Goal: Communication & Community: Answer question/provide support

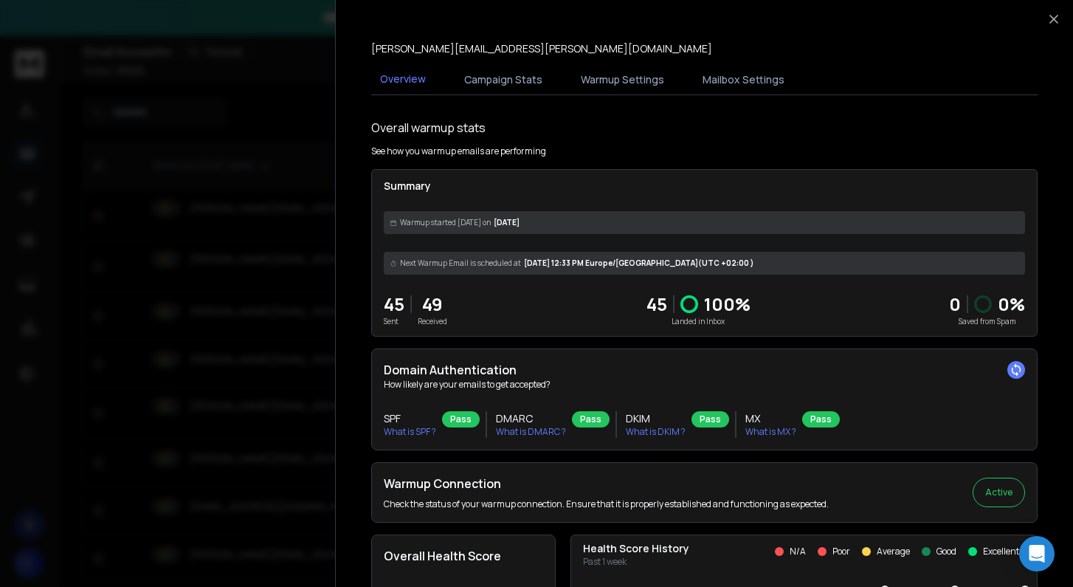
click at [283, 129] on div at bounding box center [536, 293] width 1073 height 587
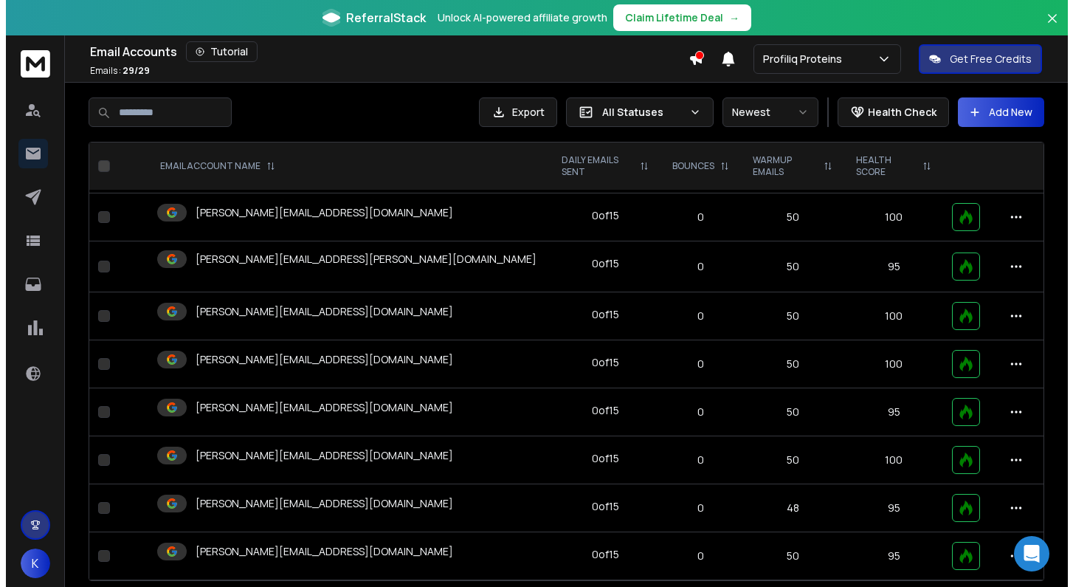
scroll to position [1012, 0]
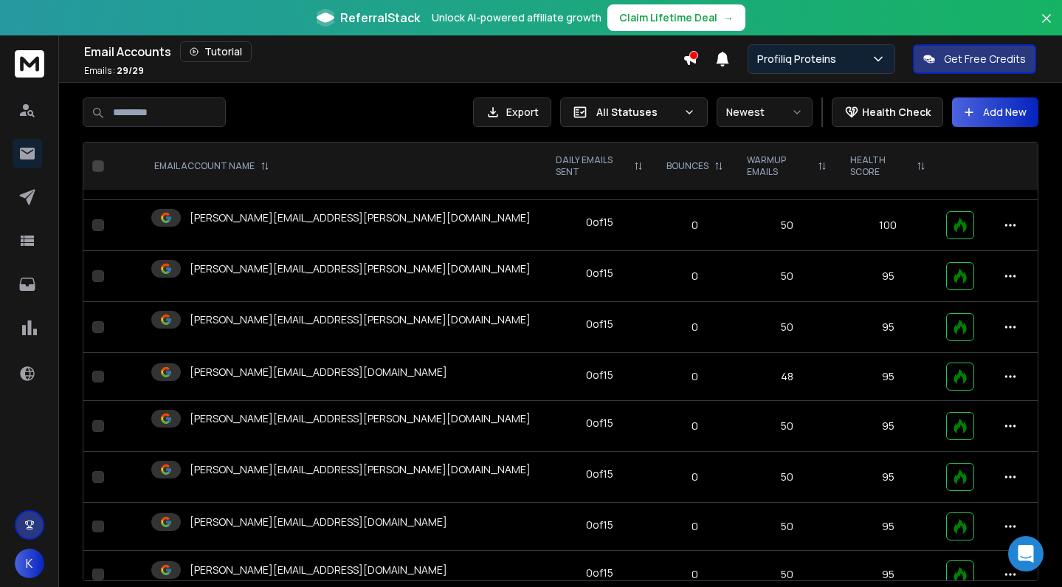
click at [818, 63] on p "Profiliq Proteins" at bounding box center [799, 59] width 85 height 15
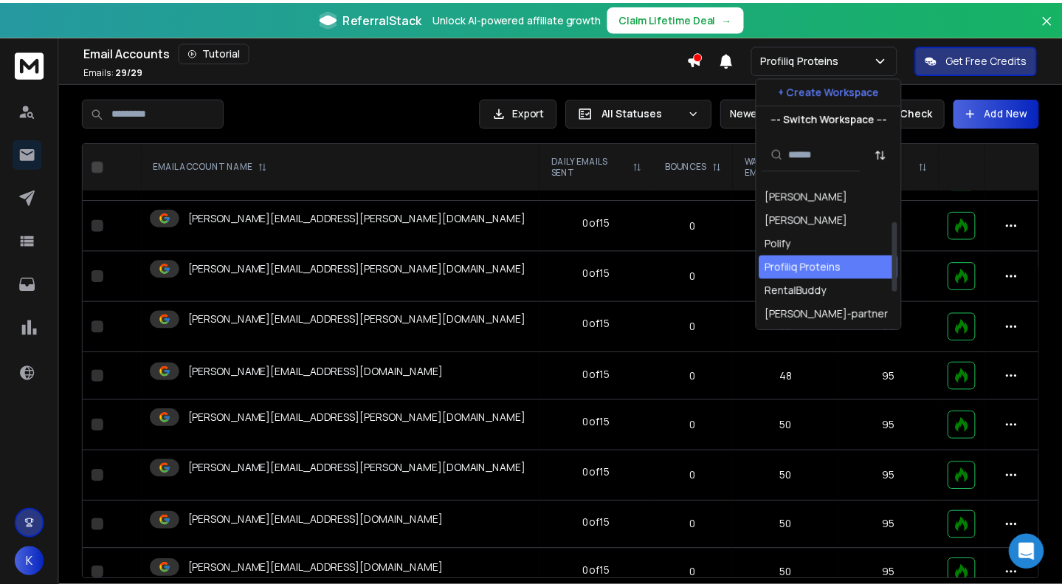
scroll to position [87, 0]
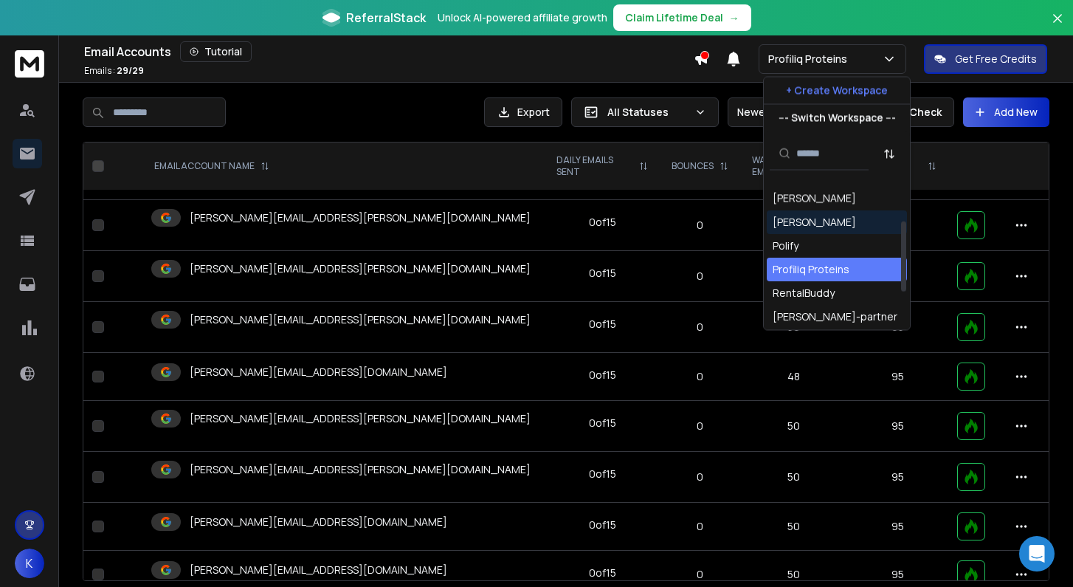
click at [821, 223] on div "[PERSON_NAME]" at bounding box center [814, 222] width 83 height 15
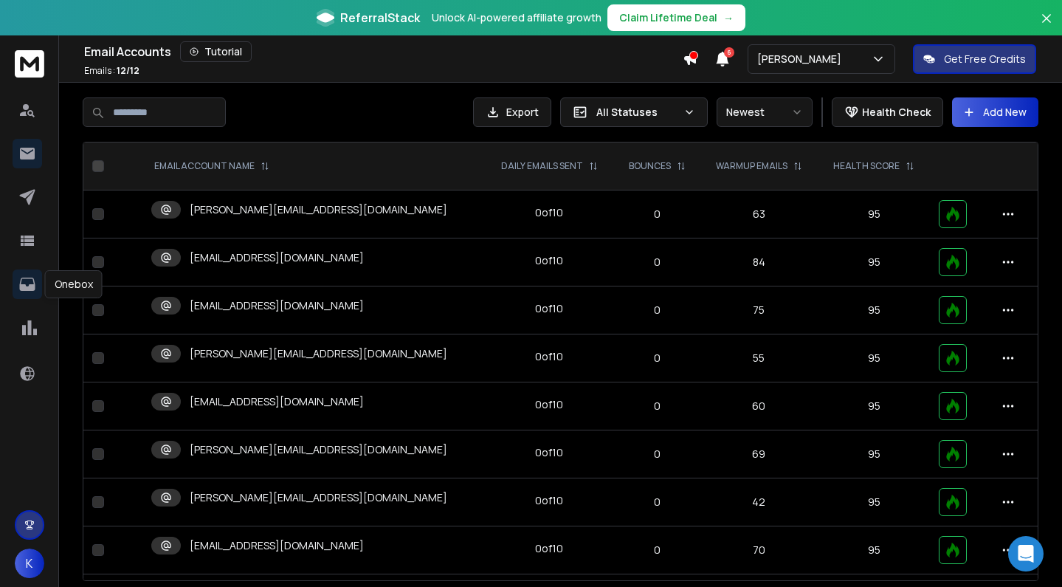
click at [28, 283] on icon at bounding box center [27, 284] width 18 height 18
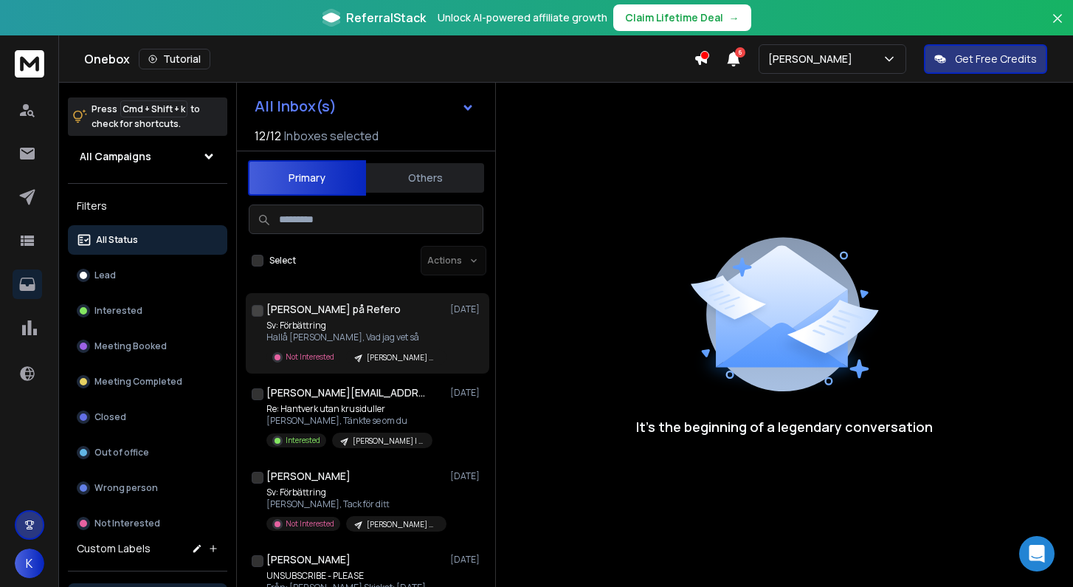
click at [351, 331] on p "Hallå [PERSON_NAME], Vad jag vet så" at bounding box center [354, 337] width 177 height 12
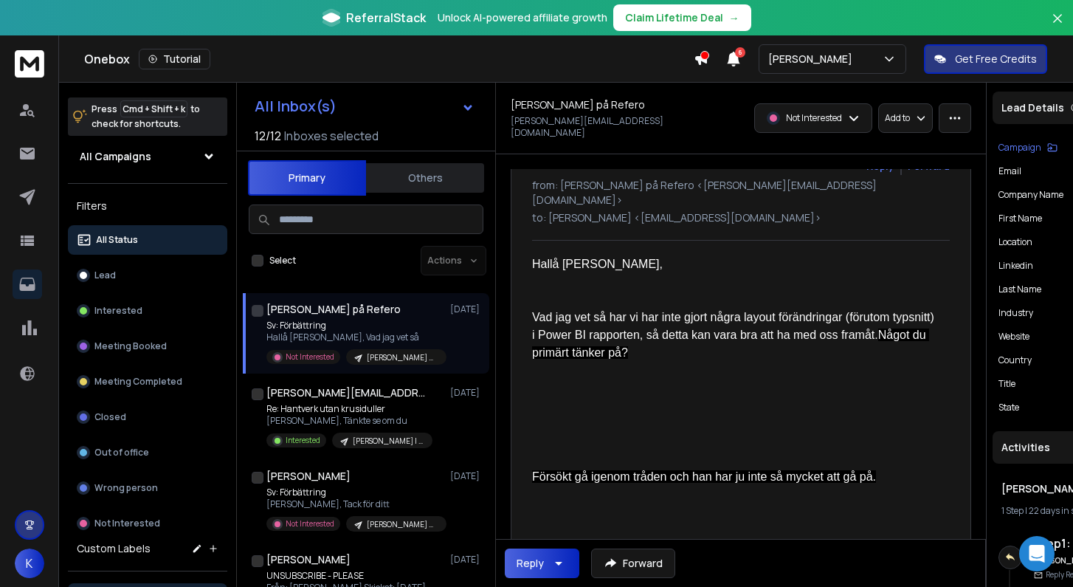
scroll to position [91, 0]
click at [529, 565] on div "Reply" at bounding box center [530, 563] width 27 height 15
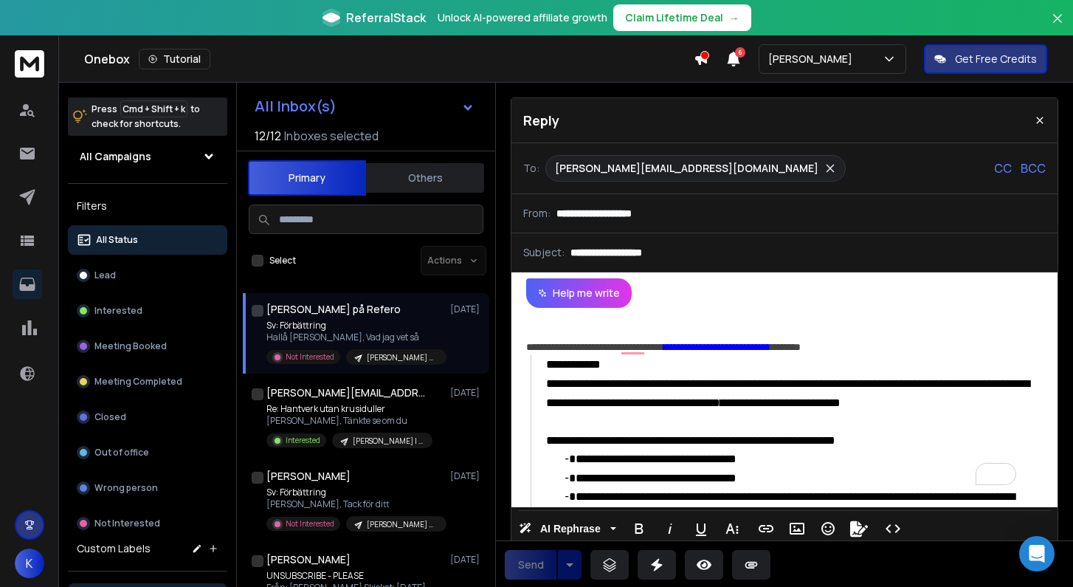
scroll to position [0, 0]
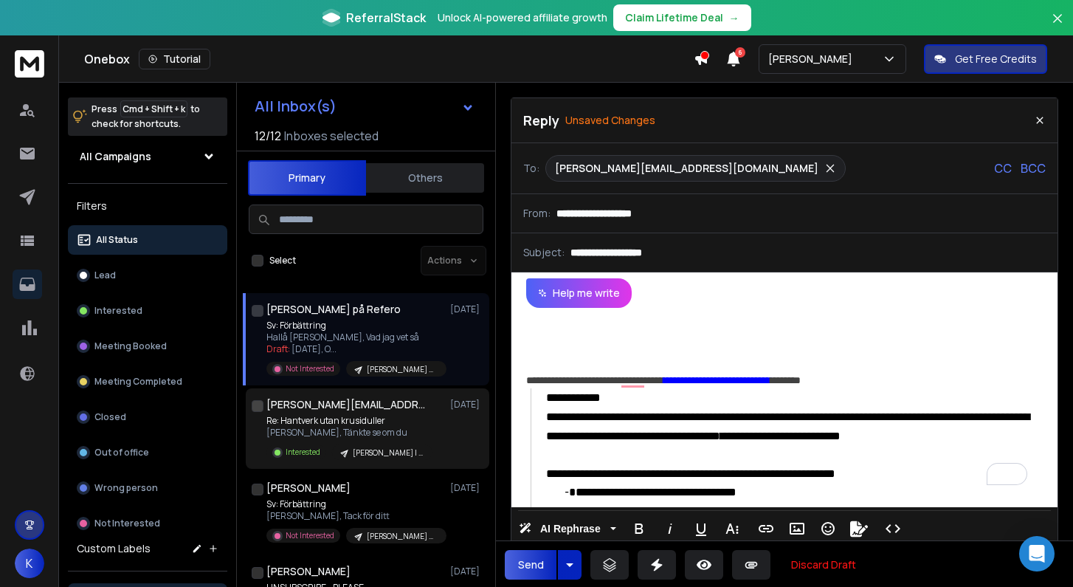
click at [336, 404] on div "emil.axing@umusic.com 01 Oct Re: Hantverk utan krusiduller Hej Emil, Tänkte se …" at bounding box center [374, 428] width 217 height 63
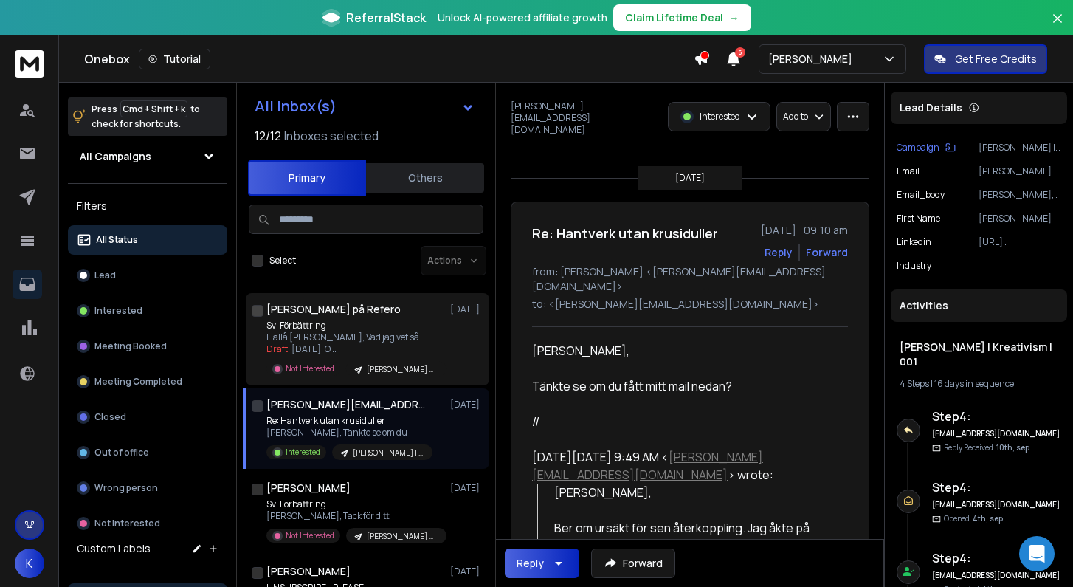
click at [363, 328] on p "Sv: Förbättring" at bounding box center [354, 326] width 177 height 12
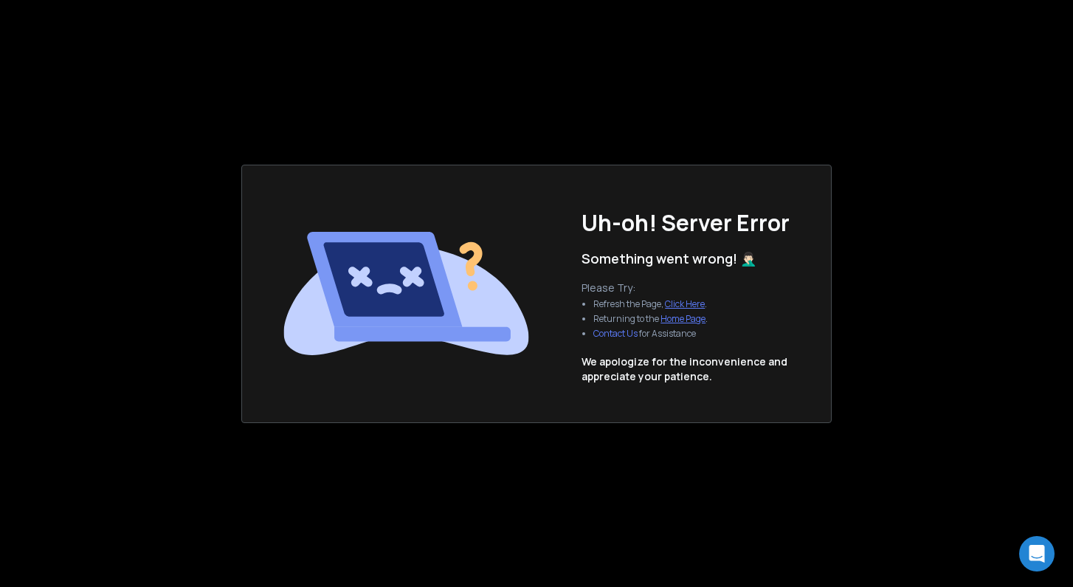
click at [615, 436] on div "Uh-oh! Server Error Something went wrong! 🤦🏻‍♂️ Please Try: Refresh the Page, C…" at bounding box center [536, 293] width 1073 height 587
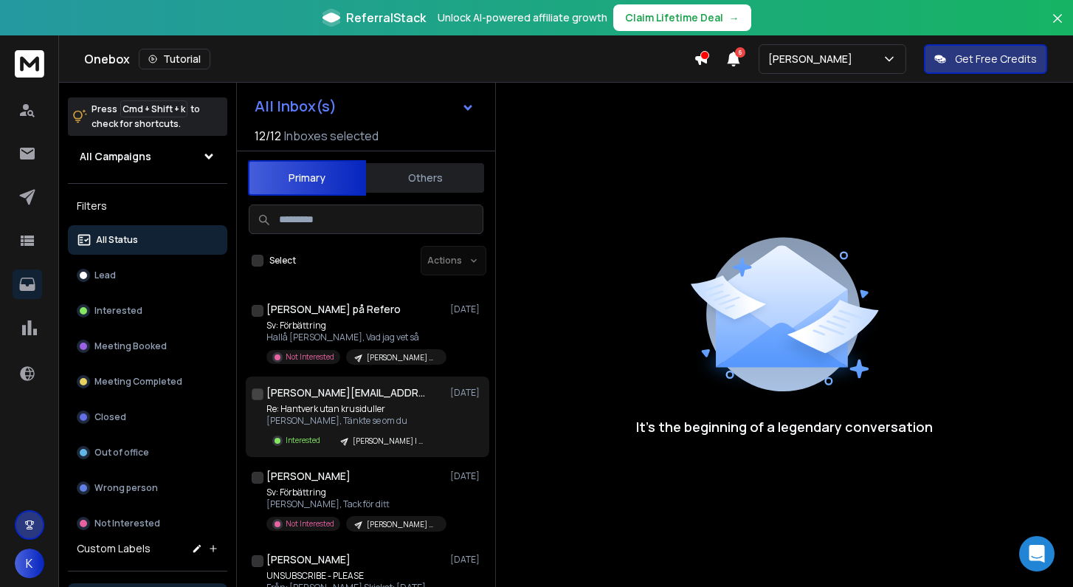
click at [331, 403] on p "Re: Hantverk utan krusiduller" at bounding box center [349, 409] width 166 height 12
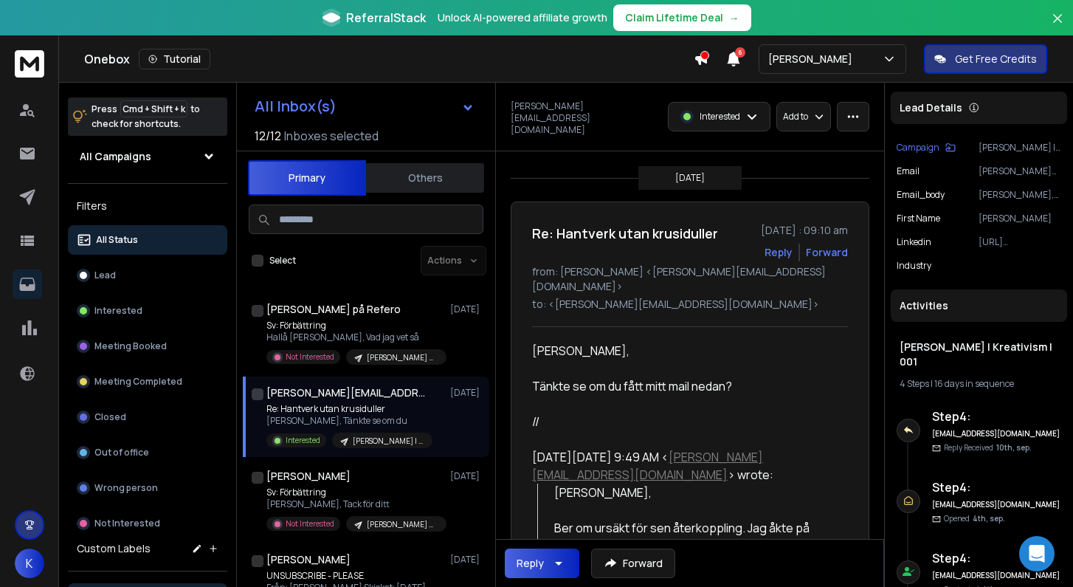
click at [793, 248] on button "Reply" at bounding box center [778, 252] width 28 height 15
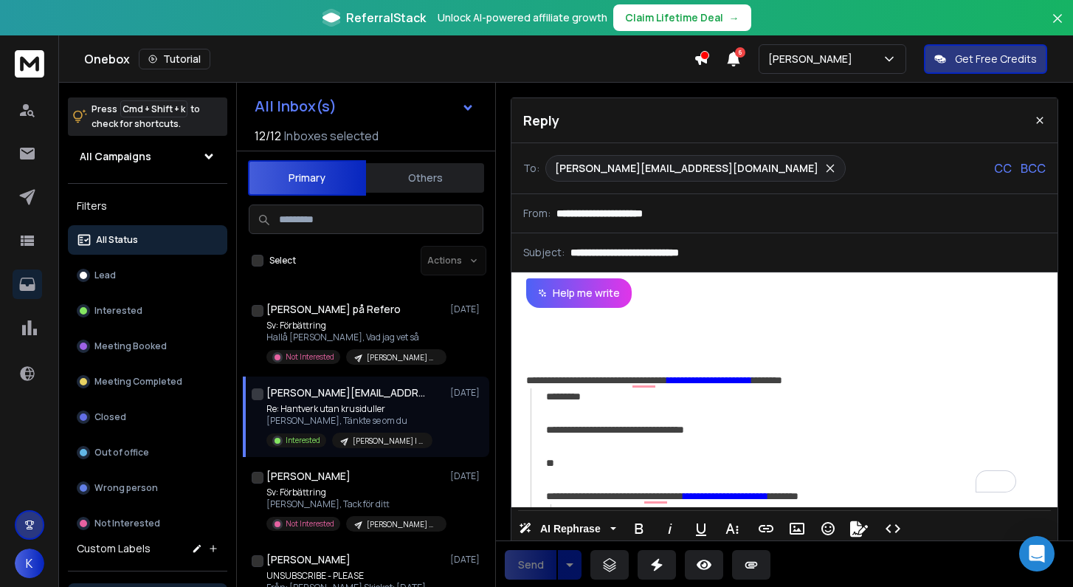
click at [1036, 122] on icon at bounding box center [1039, 120] width 7 height 7
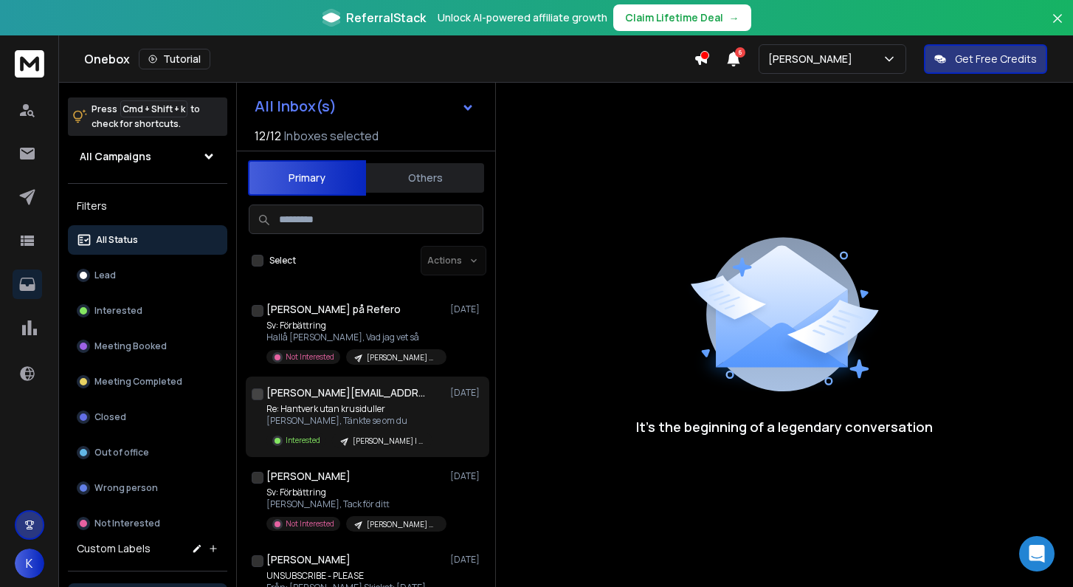
click at [367, 403] on p "Re: Hantverk utan krusiduller" at bounding box center [349, 409] width 166 height 12
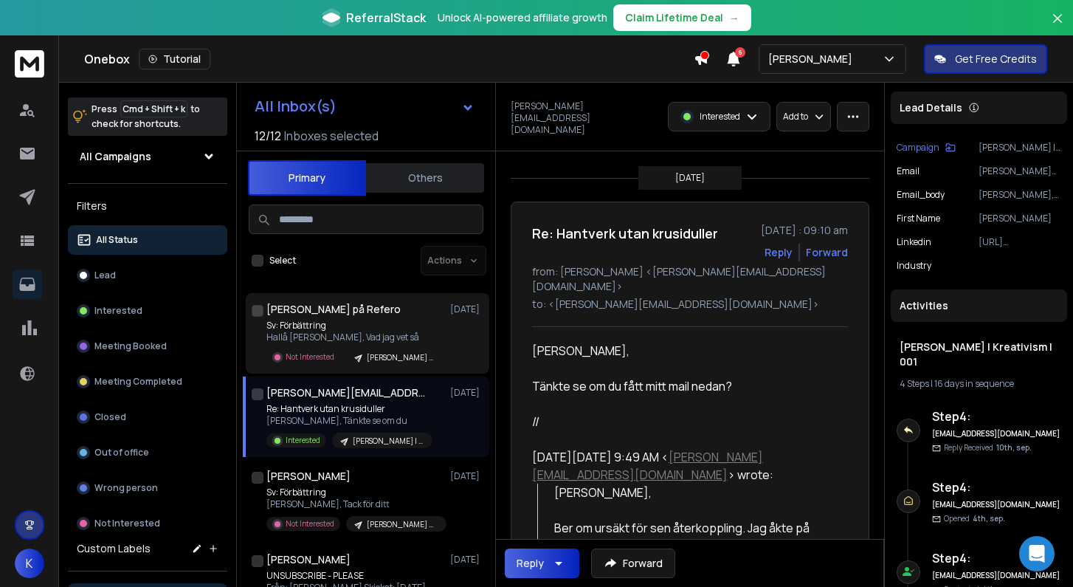
click at [355, 326] on p "Sv: Förbättring" at bounding box center [354, 326] width 177 height 12
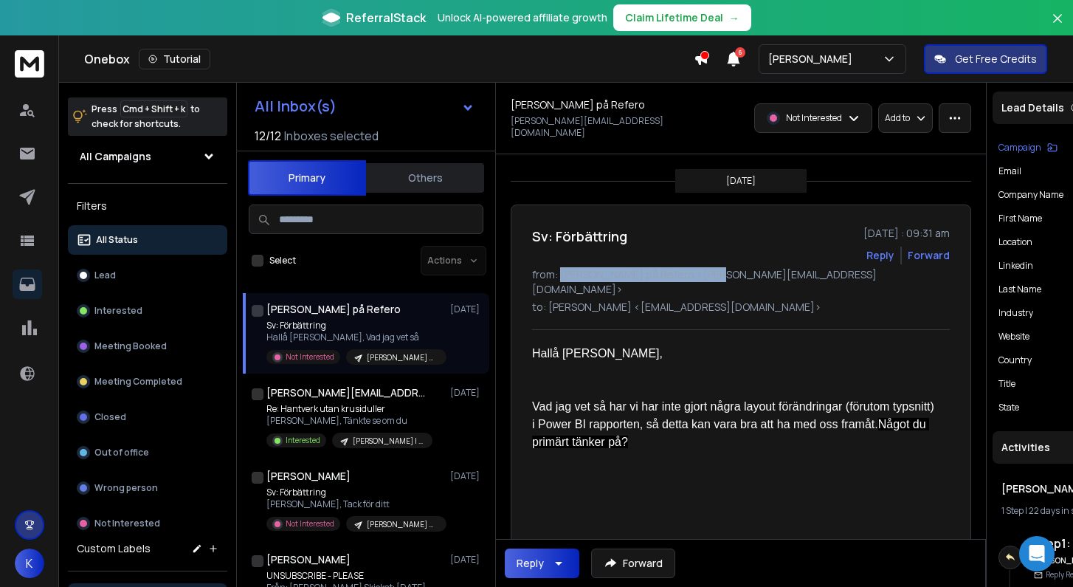
drag, startPoint x: 559, startPoint y: 263, endPoint x: 702, endPoint y: 269, distance: 142.5
click at [702, 269] on p "from: Christopher på Refero <christopher.solberg@refero.se>" at bounding box center [741, 282] width 418 height 30
click at [801, 300] on p "to: Lars Fyhr <lars.fyhr@refero.se>" at bounding box center [741, 307] width 418 height 15
drag, startPoint x: 649, startPoint y: 285, endPoint x: 705, endPoint y: 285, distance: 56.8
click at [705, 300] on p "to: Lars Fyhr <lars.fyhr@refero.se>" at bounding box center [741, 307] width 418 height 15
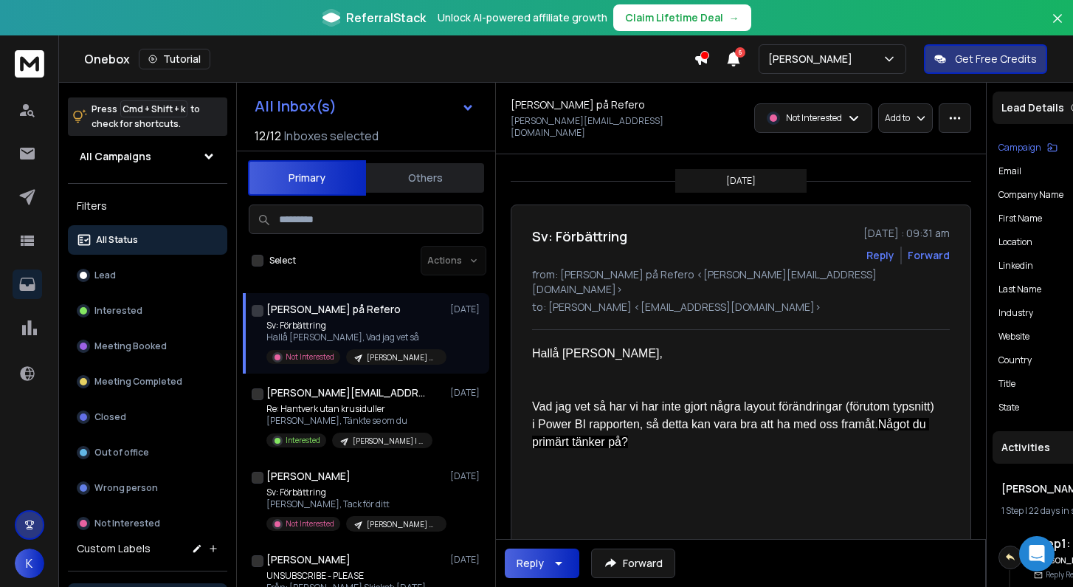
click at [711, 300] on p "to: Lars Fyhr <lars.fyhr@refero.se>" at bounding box center [741, 307] width 418 height 15
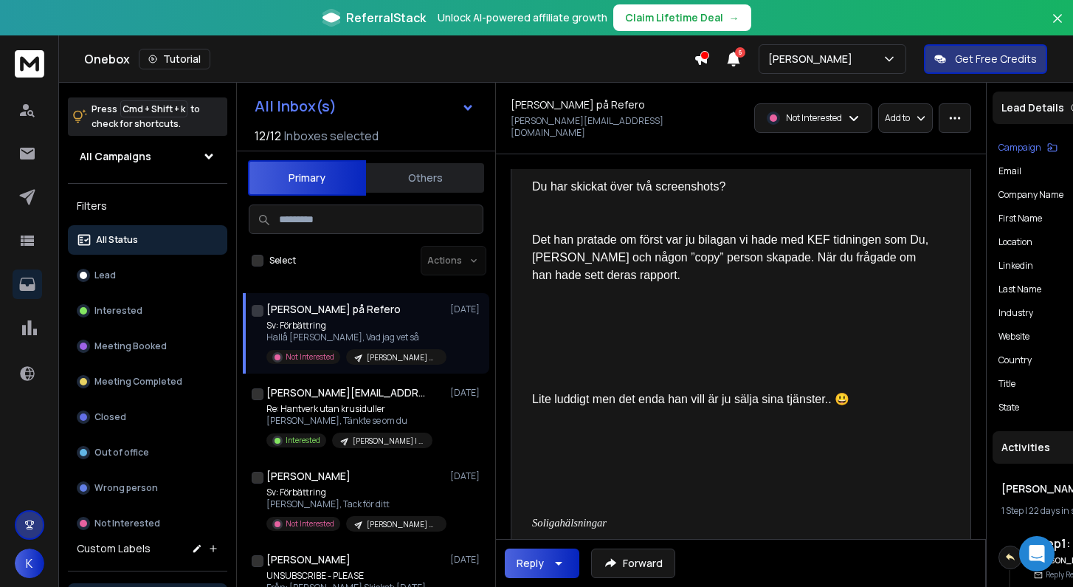
scroll to position [504, 0]
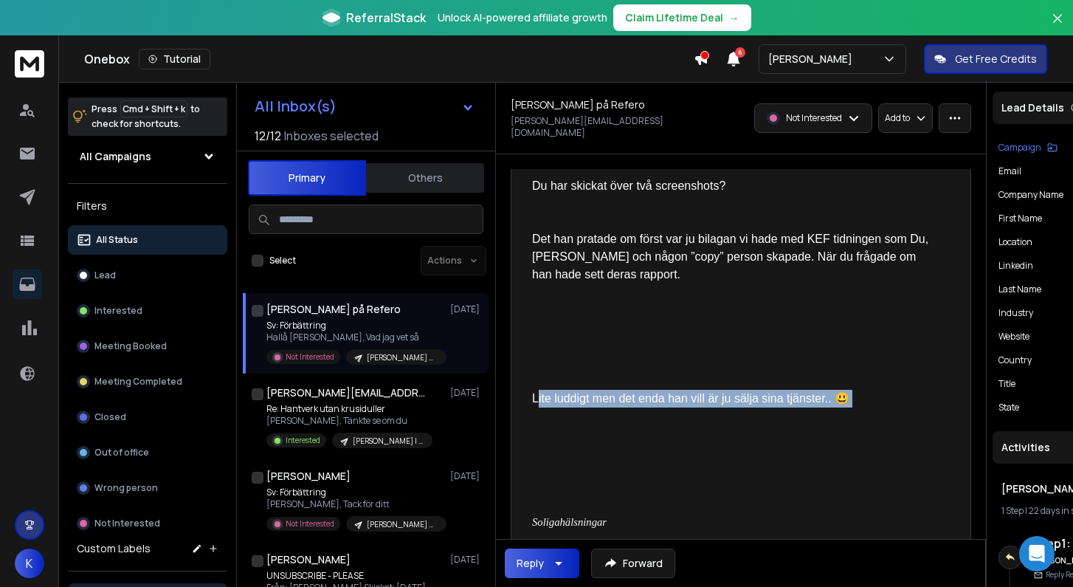
drag, startPoint x: 529, startPoint y: 407, endPoint x: 877, endPoint y: 416, distance: 348.4
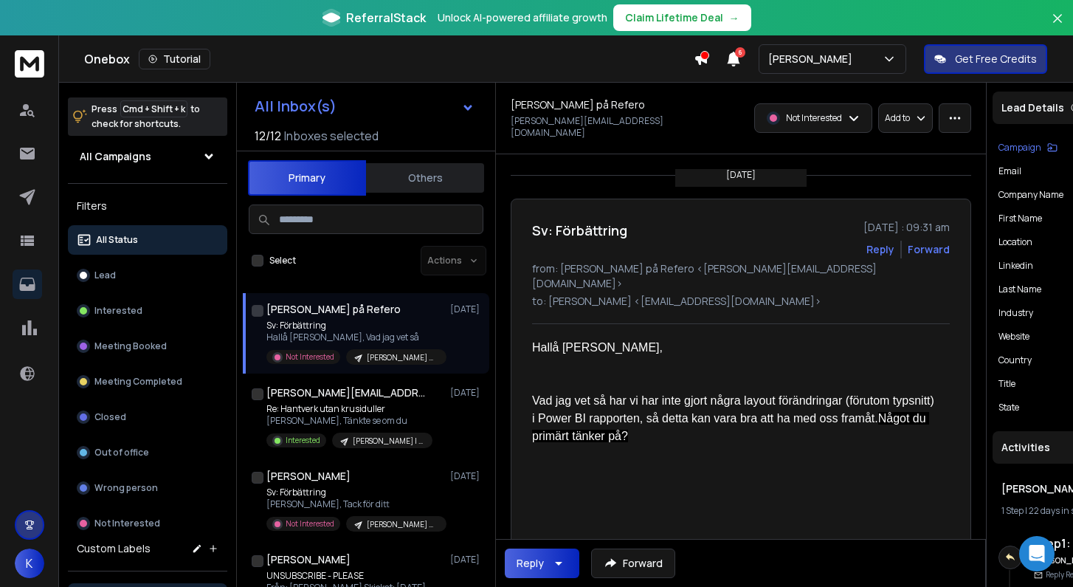
scroll to position [0, 0]
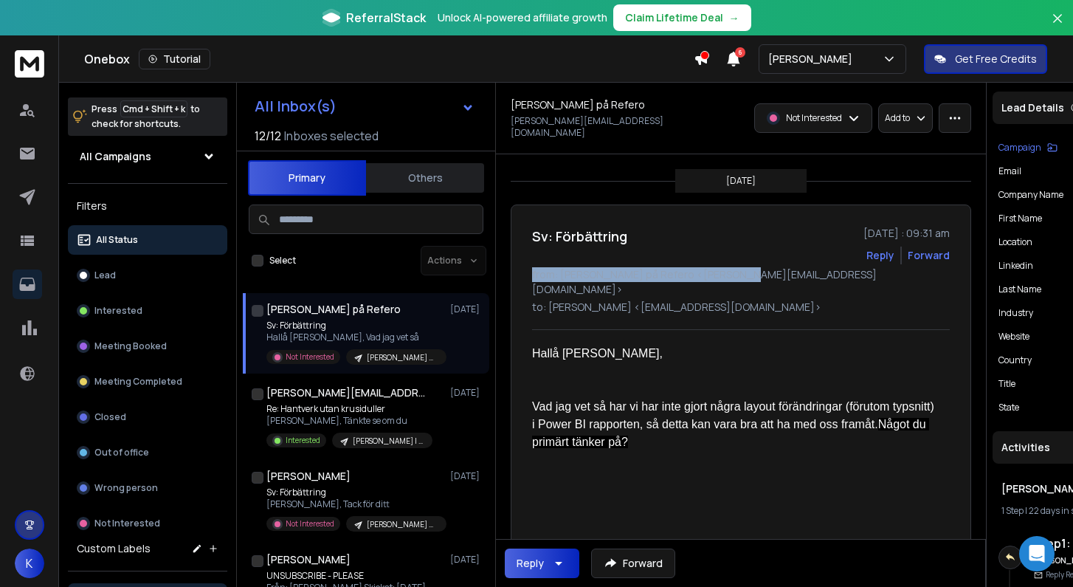
drag, startPoint x: 529, startPoint y: 263, endPoint x: 731, endPoint y: 263, distance: 201.4
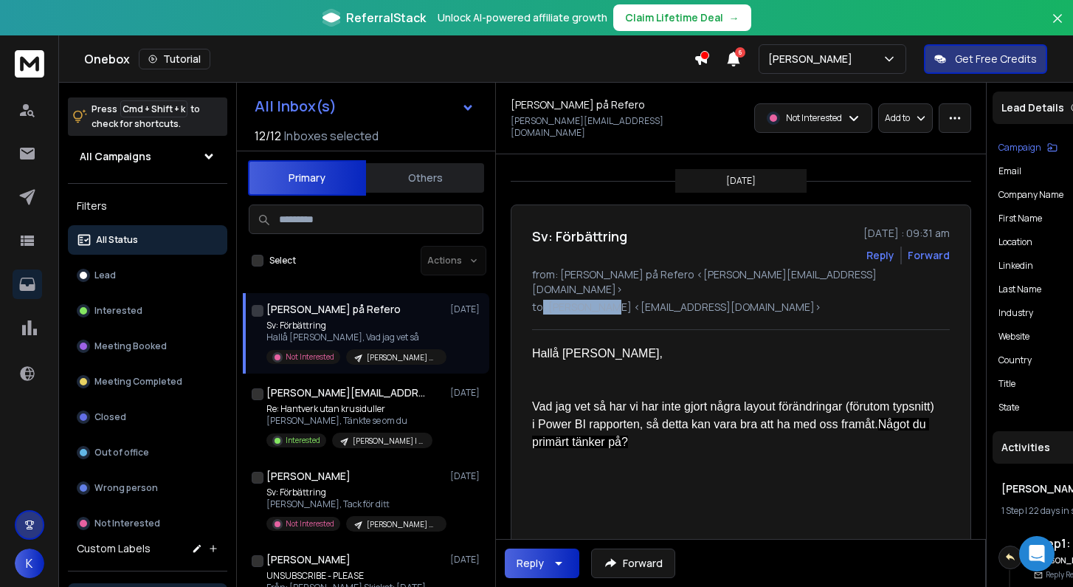
drag, startPoint x: 543, startPoint y: 280, endPoint x: 607, endPoint y: 280, distance: 63.5
click at [606, 300] on p "to: Lars Fyhr <lars.fyhr@refero.se>" at bounding box center [741, 307] width 418 height 15
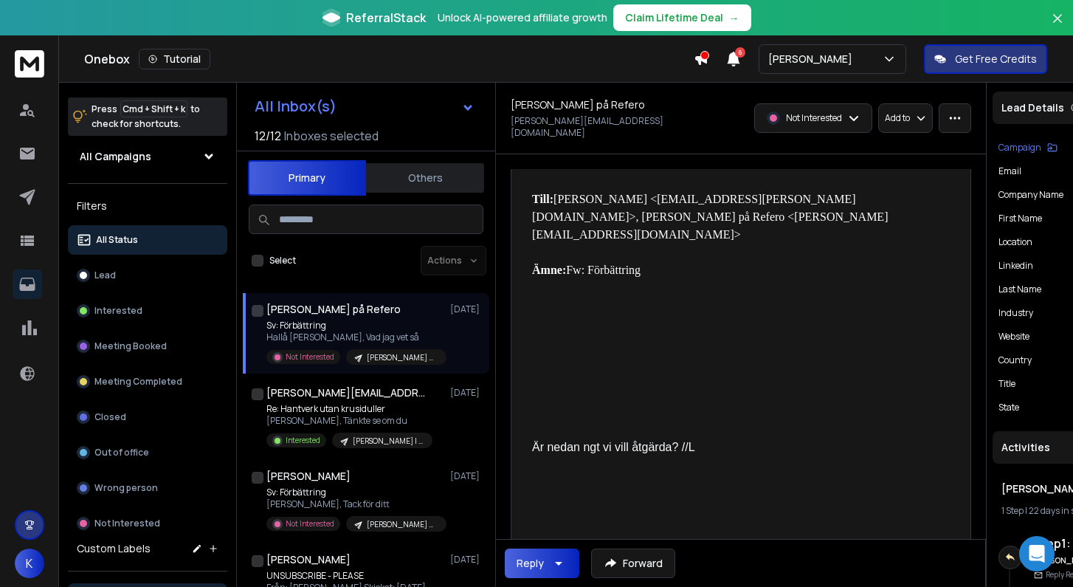
scroll to position [1873, 0]
drag, startPoint x: 617, startPoint y: 252, endPoint x: 740, endPoint y: 252, distance: 123.2
click at [740, 252] on div "Från: Lars Fyhr <lars.fyhr@refero.se> Datum: onsdag, 1 oktober 2025 12:02 Till:…" at bounding box center [735, 214] width 406 height 234
click at [793, 277] on div "Från: Lars Fyhr <lars.fyhr@refero.se> Datum: onsdag, 1 oktober 2025 12:02 Till:…" at bounding box center [735, 214] width 406 height 234
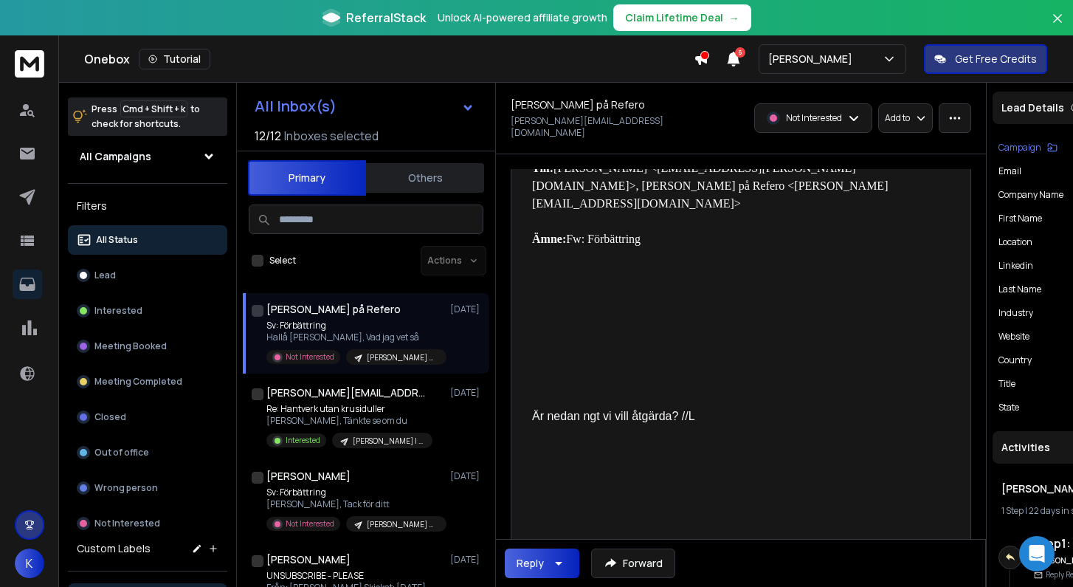
scroll to position [1905, 0]
click at [560, 564] on icon "button" at bounding box center [559, 563] width 18 height 18
click at [553, 524] on p "Reply All" at bounding box center [550, 525] width 41 height 15
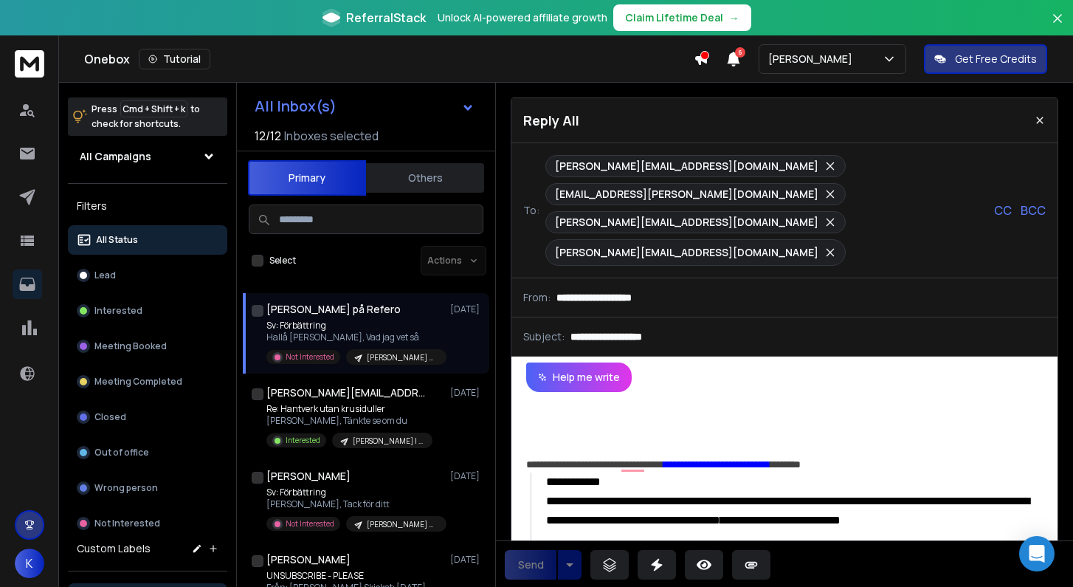
click at [687, 290] on input "**********" at bounding box center [800, 297] width 489 height 15
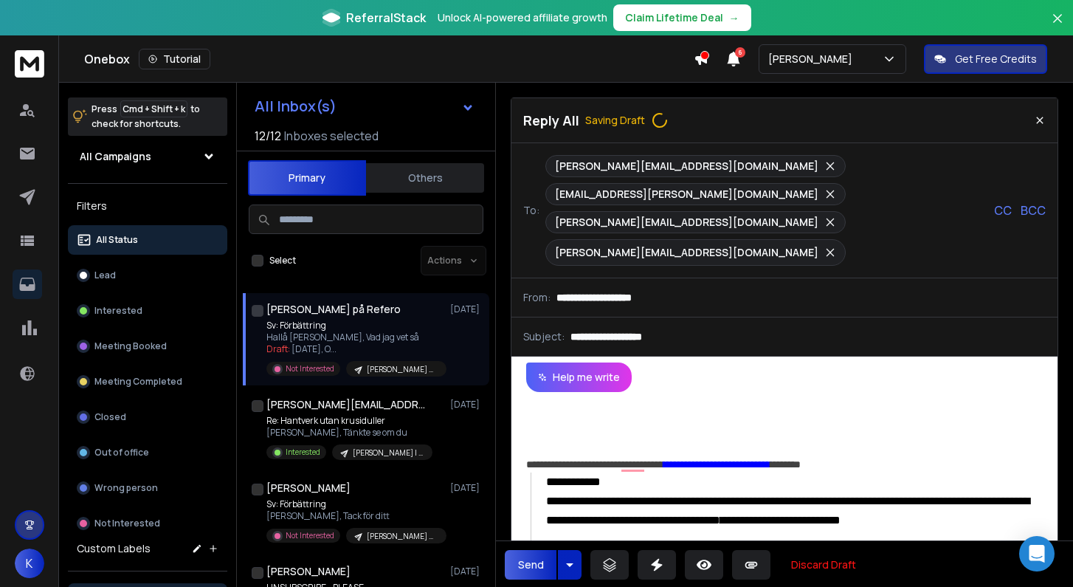
drag, startPoint x: 687, startPoint y: 269, endPoint x: 525, endPoint y: 265, distance: 161.7
click at [525, 278] on div "**********" at bounding box center [784, 297] width 546 height 38
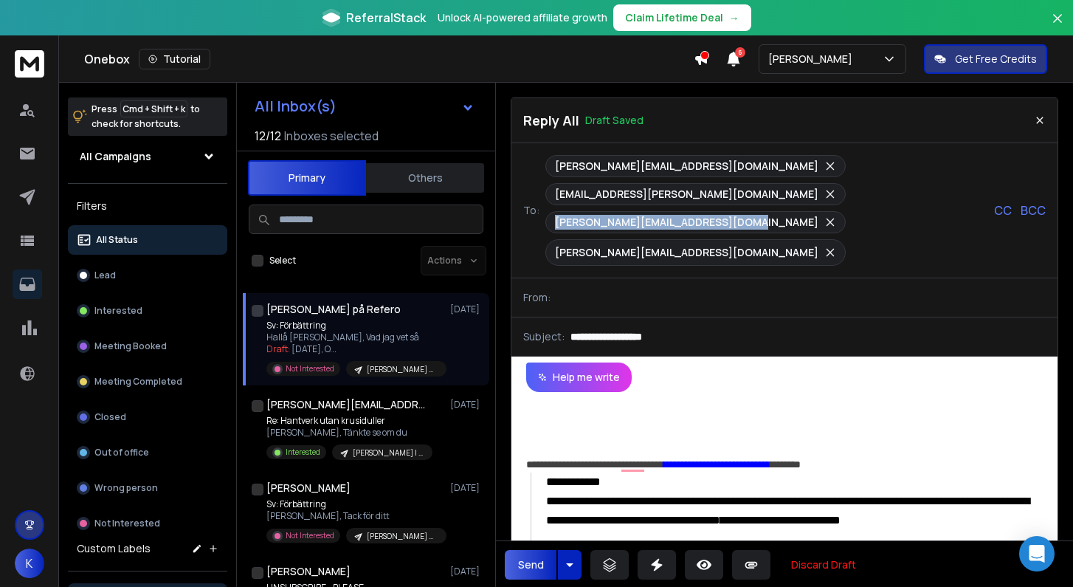
copy p "[PERSON_NAME][EMAIL_ADDRESS][DOMAIN_NAME]"
drag, startPoint x: 555, startPoint y: 194, endPoint x: 731, endPoint y: 200, distance: 176.5
click at [731, 211] on div "[PERSON_NAME][EMAIL_ADDRESS][DOMAIN_NAME]" at bounding box center [695, 222] width 300 height 22
click at [694, 290] on input at bounding box center [800, 297] width 489 height 15
paste input "**********"
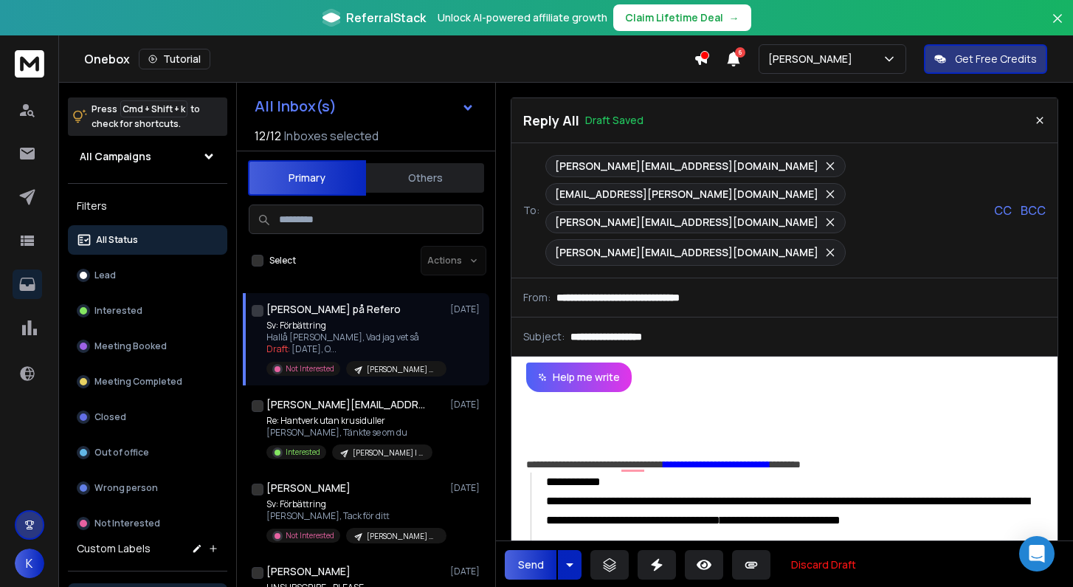
type input "**********"
click at [824, 216] on icon at bounding box center [830, 222] width 12 height 12
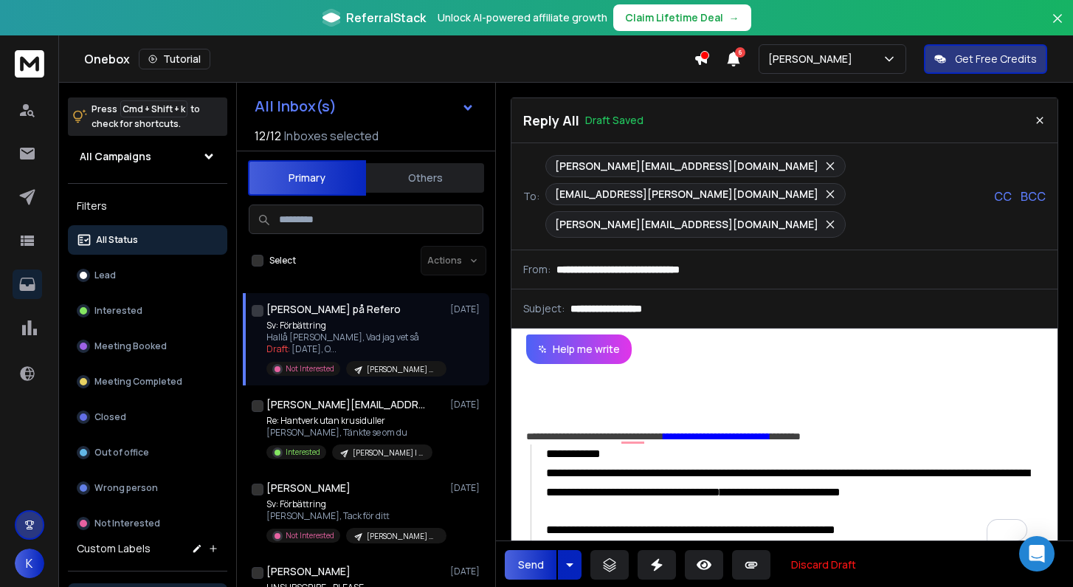
click at [826, 221] on icon at bounding box center [830, 225] width 8 height 8
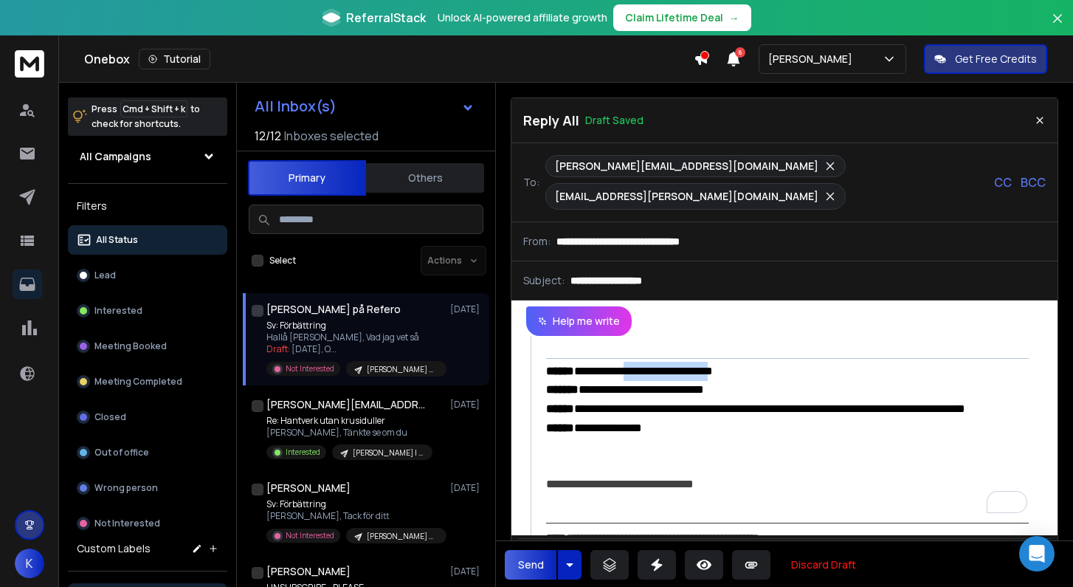
copy div "**********"
drag, startPoint x: 632, startPoint y: 382, endPoint x: 721, endPoint y: 382, distance: 88.5
click at [721, 382] on div "**********" at bounding box center [787, 407] width 483 height 98
click at [907, 187] on div "christopher.solberg@refero.se ayla.earey@refero.se" at bounding box center [766, 182] width 443 height 55
click at [852, 191] on input at bounding box center [903, 196] width 103 height 27
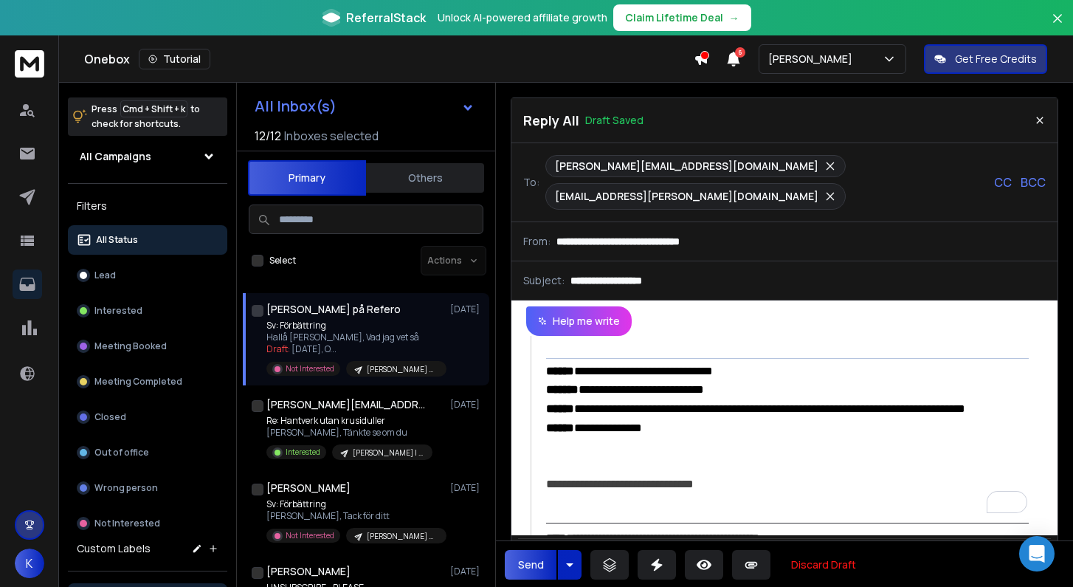
paste input "**********"
type input "**********"
click at [806, 235] on input "**********" at bounding box center [800, 241] width 489 height 15
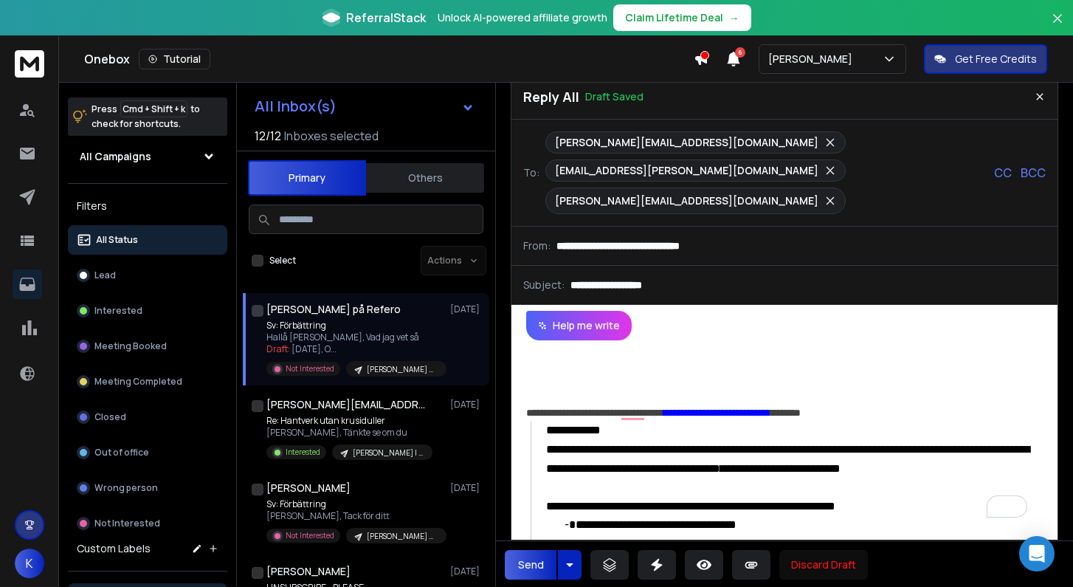
click at [815, 567] on button "Discard Draft" at bounding box center [823, 565] width 89 height 30
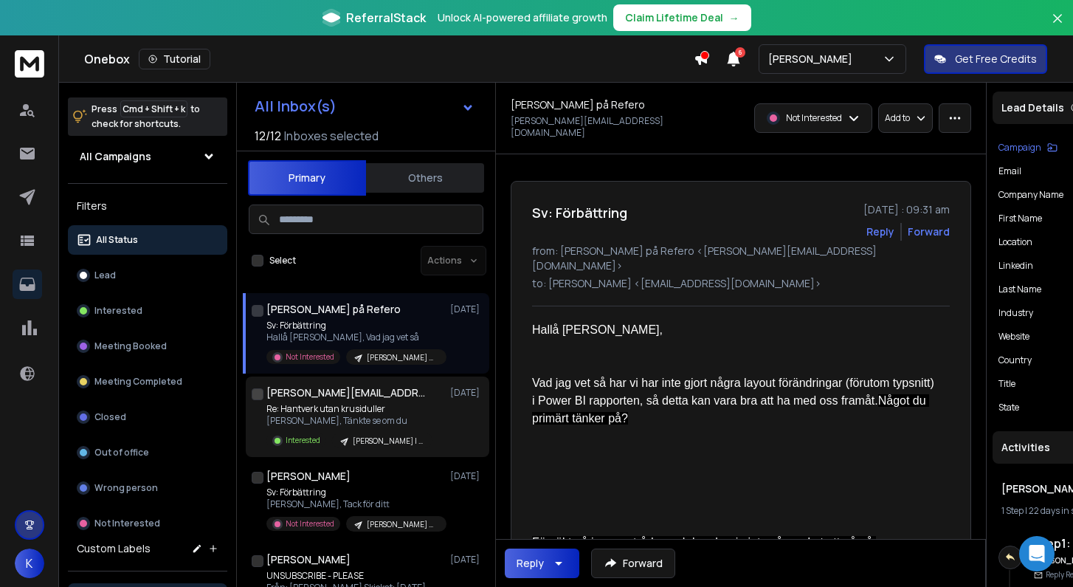
click at [342, 396] on h1 "[PERSON_NAME][EMAIL_ADDRESS][DOMAIN_NAME]" at bounding box center [347, 392] width 162 height 15
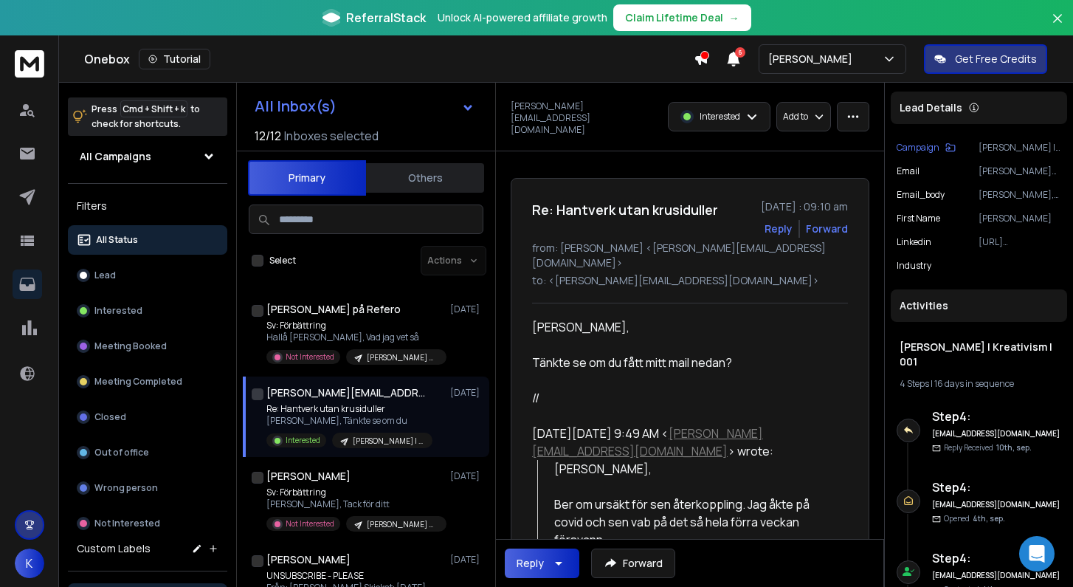
click at [558, 562] on icon "button" at bounding box center [558, 564] width 7 height 4
click at [547, 532] on p "Reply All" at bounding box center [550, 525] width 41 height 15
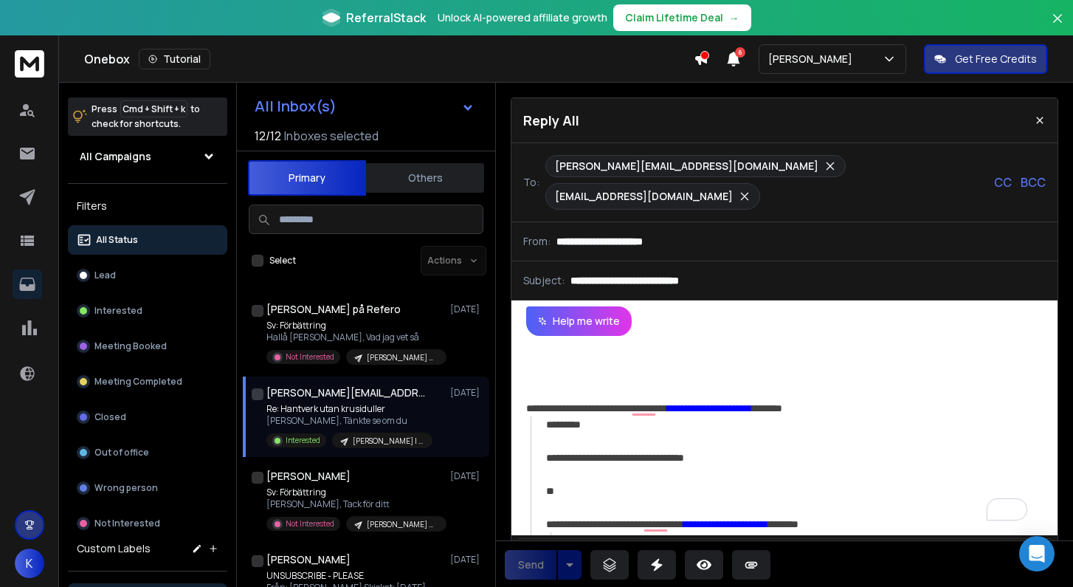
click at [749, 193] on icon at bounding box center [745, 197] width 8 height 8
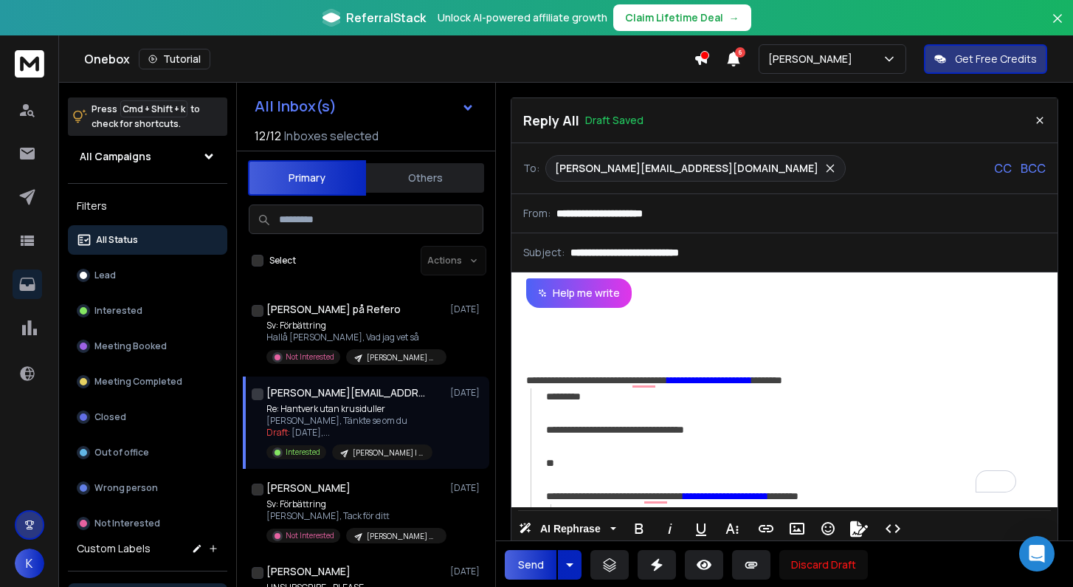
click at [825, 566] on button "Discard Draft" at bounding box center [823, 565] width 89 height 30
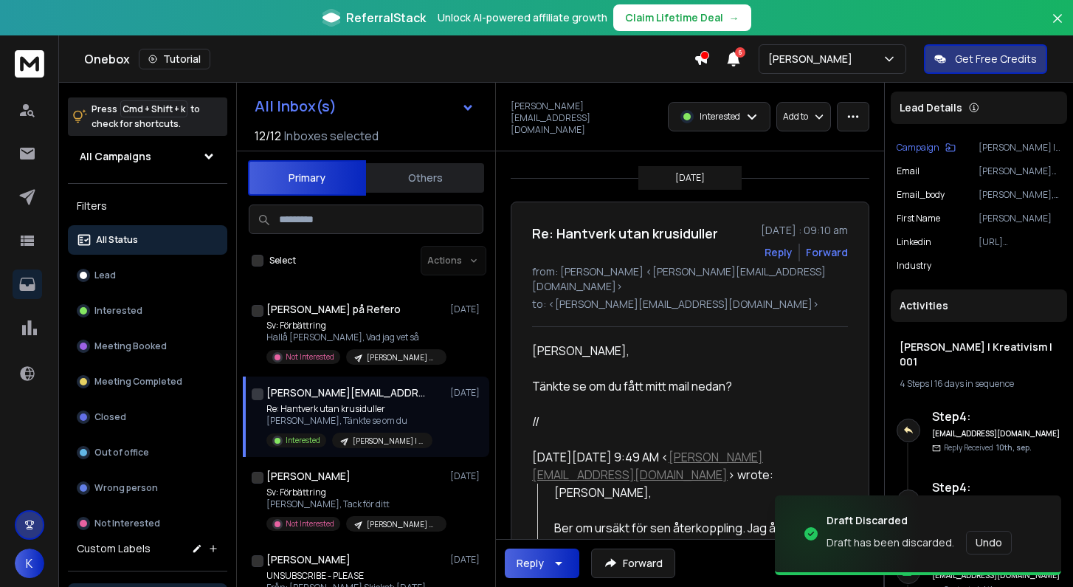
click at [524, 556] on div "Reply" at bounding box center [530, 563] width 27 height 15
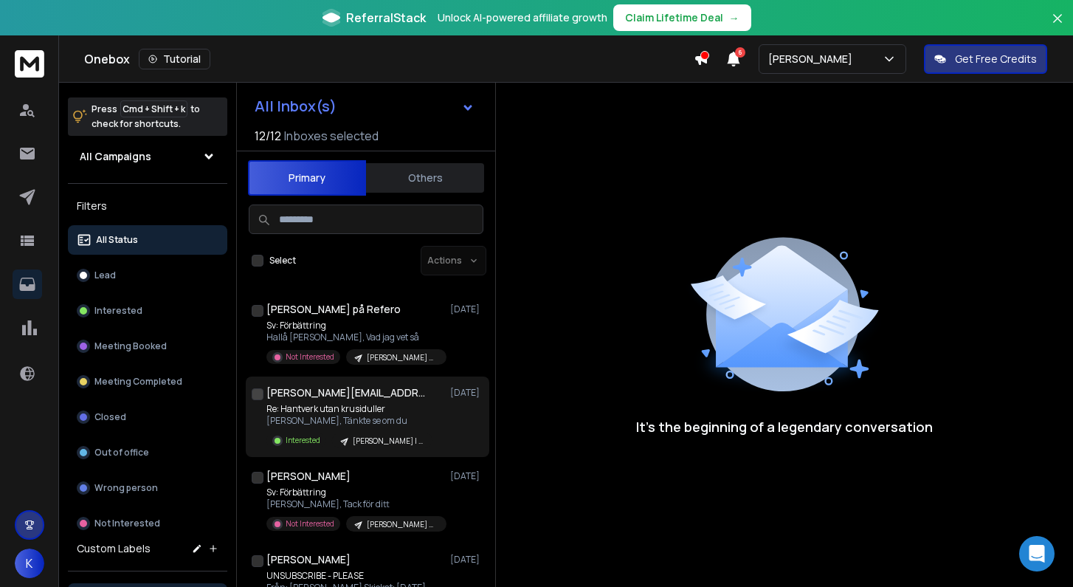
click at [333, 421] on p "[PERSON_NAME], Tänkte se om du" at bounding box center [349, 421] width 166 height 12
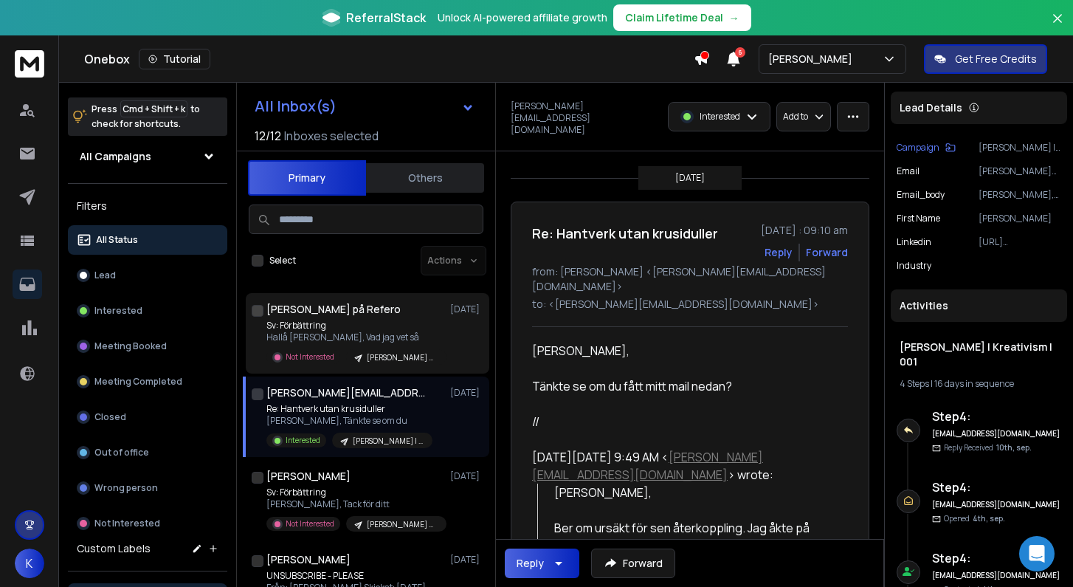
click at [328, 329] on p "Sv: Förbättring" at bounding box center [354, 326] width 177 height 12
